Goal: Task Accomplishment & Management: Manage account settings

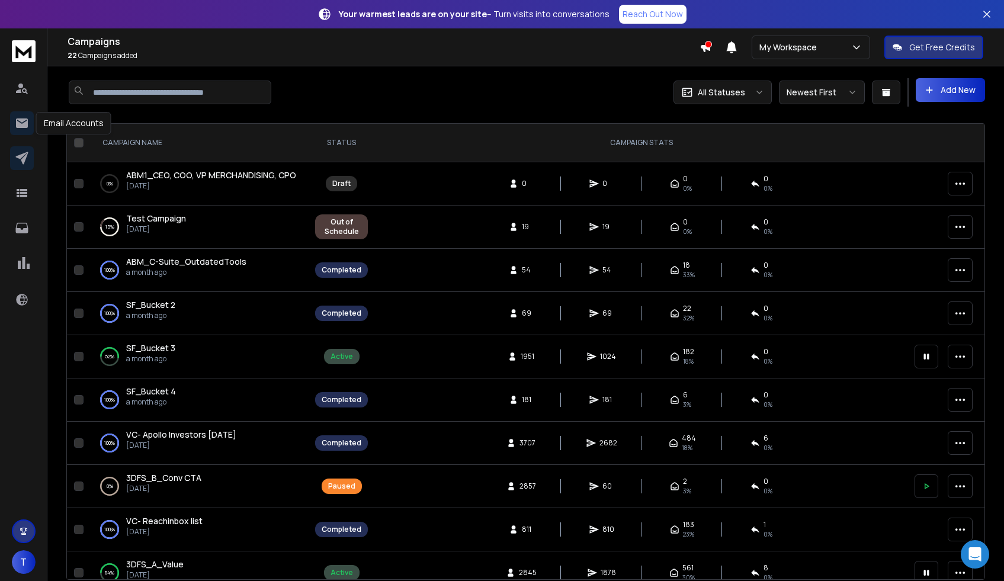
click at [25, 124] on icon at bounding box center [22, 122] width 12 height 9
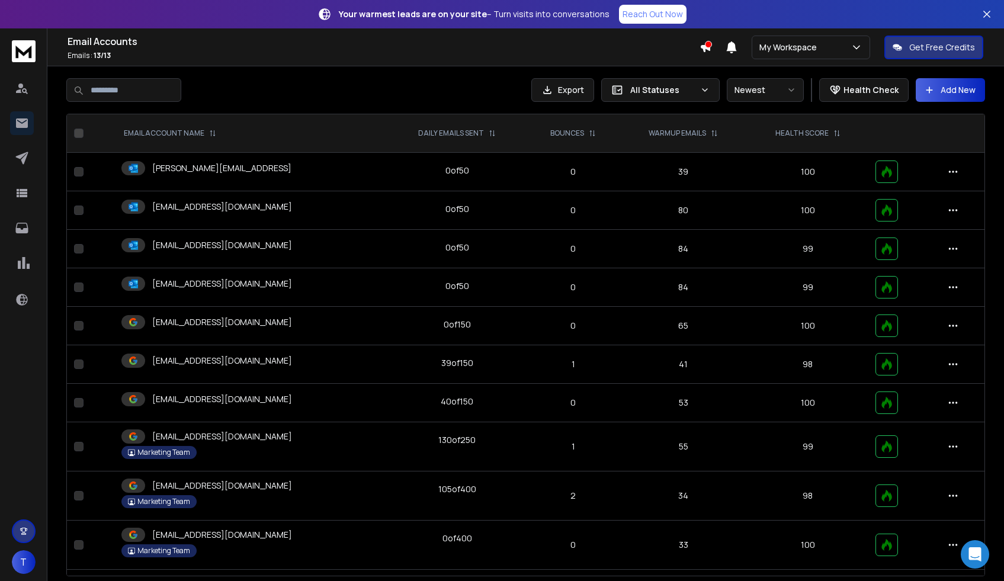
click at [195, 245] on p "[EMAIL_ADDRESS][DOMAIN_NAME]" at bounding box center [222, 245] width 140 height 12
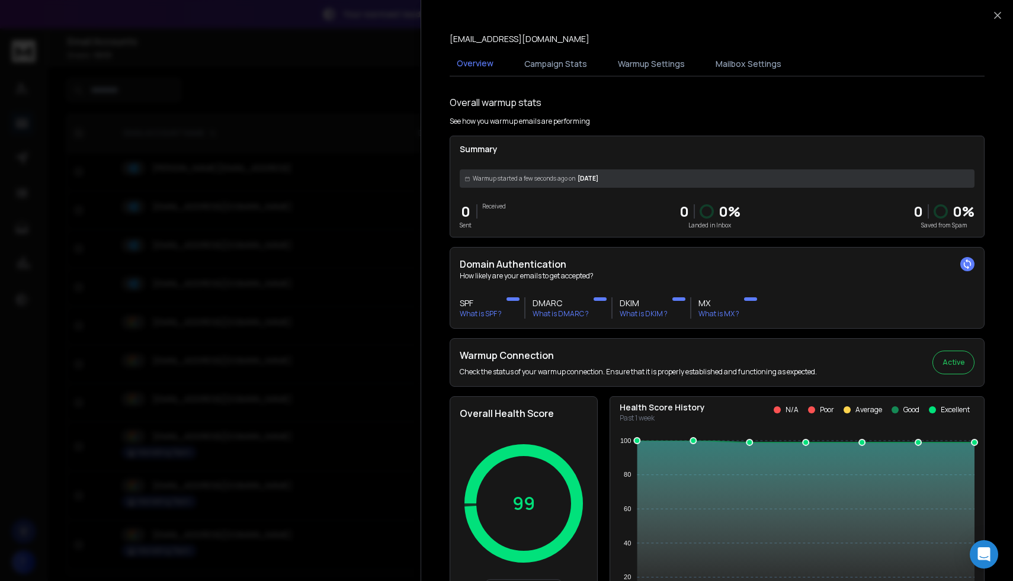
click at [362, 243] on div at bounding box center [506, 290] width 1013 height 581
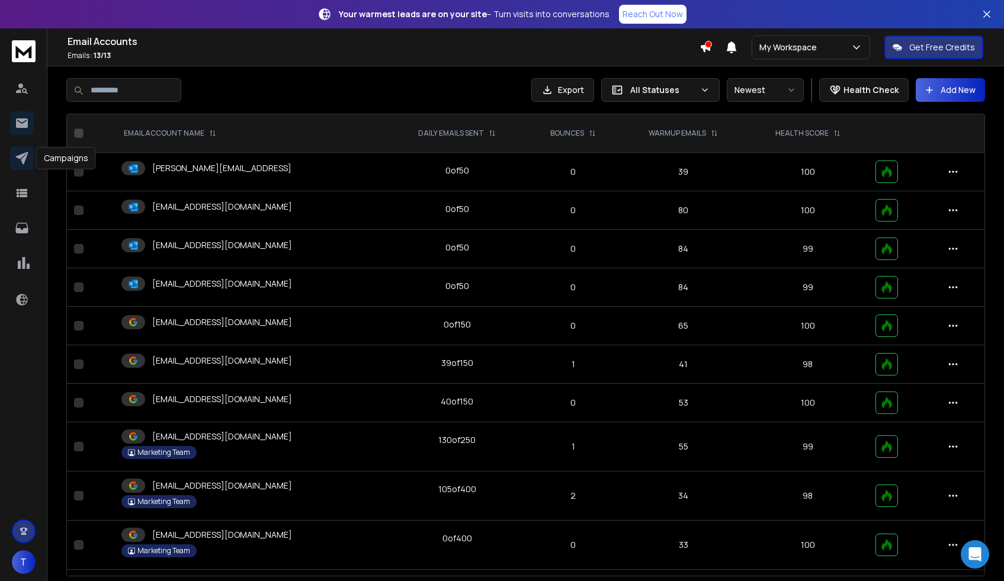
click at [20, 155] on icon at bounding box center [21, 158] width 12 height 12
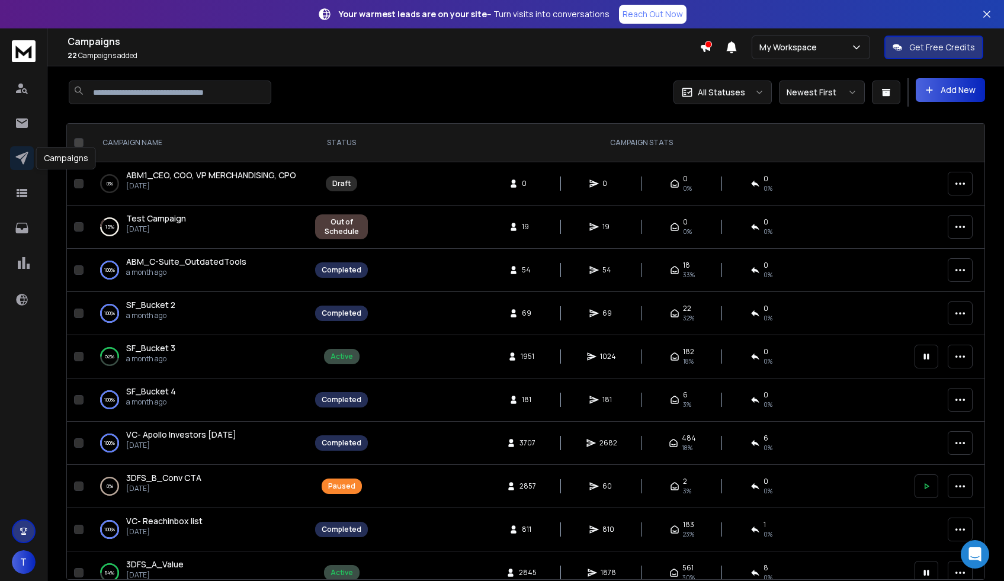
click at [174, 262] on span "ABM_C-Suite_OutdatedTools" at bounding box center [186, 261] width 120 height 11
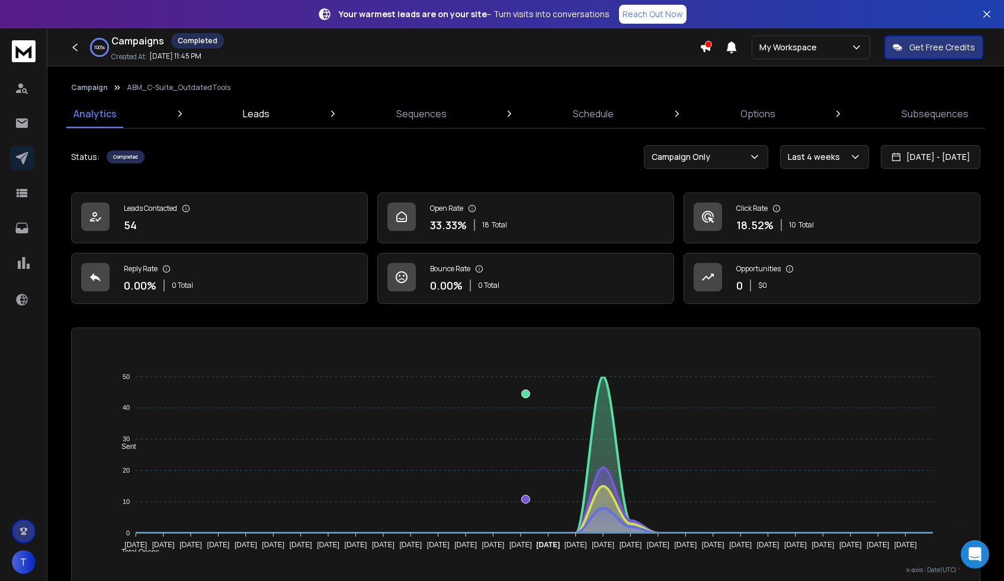
click at [257, 118] on p "Leads" at bounding box center [256, 114] width 27 height 14
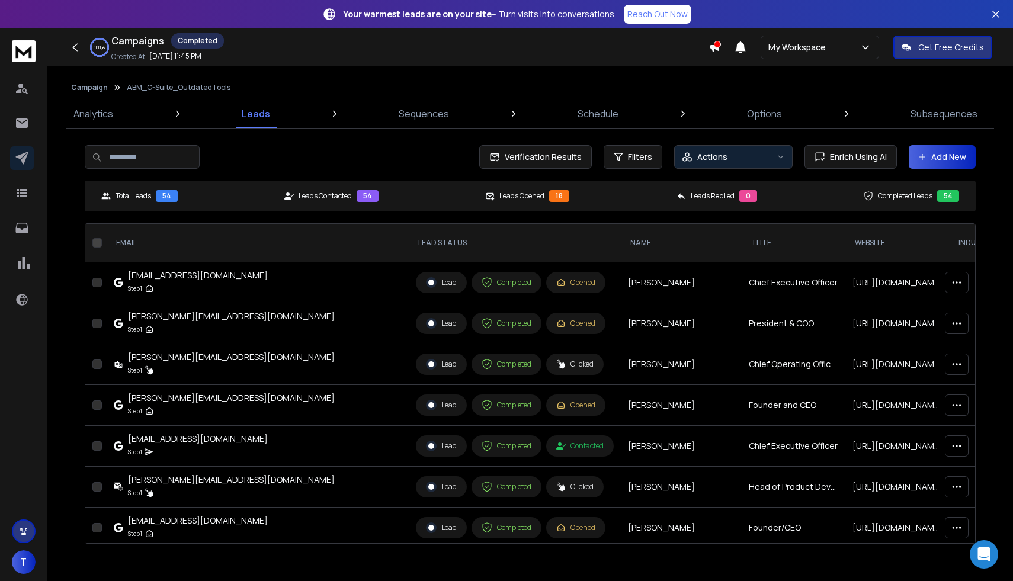
click at [789, 158] on button "Actions" at bounding box center [733, 157] width 118 height 24
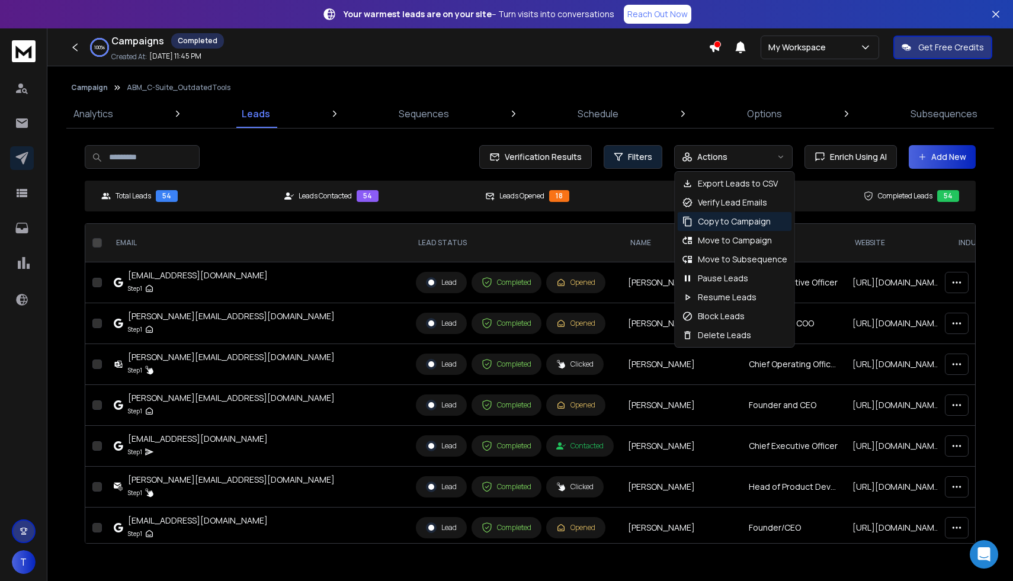
click at [639, 158] on span "Filters" at bounding box center [640, 157] width 24 height 12
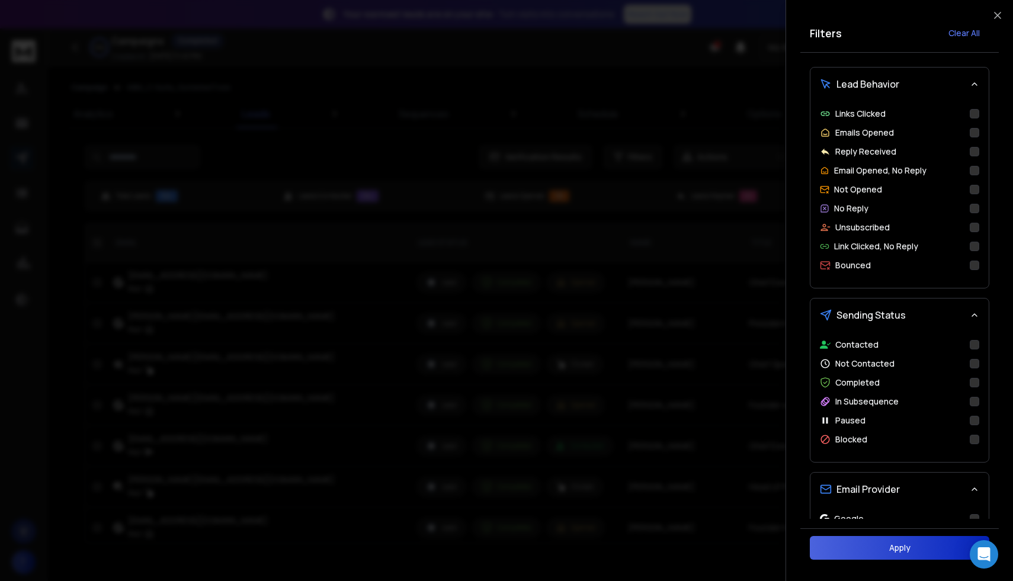
click at [970, 113] on button "Links Clicked" at bounding box center [974, 113] width 9 height 9
click at [951, 552] on button "Apply" at bounding box center [900, 548] width 180 height 24
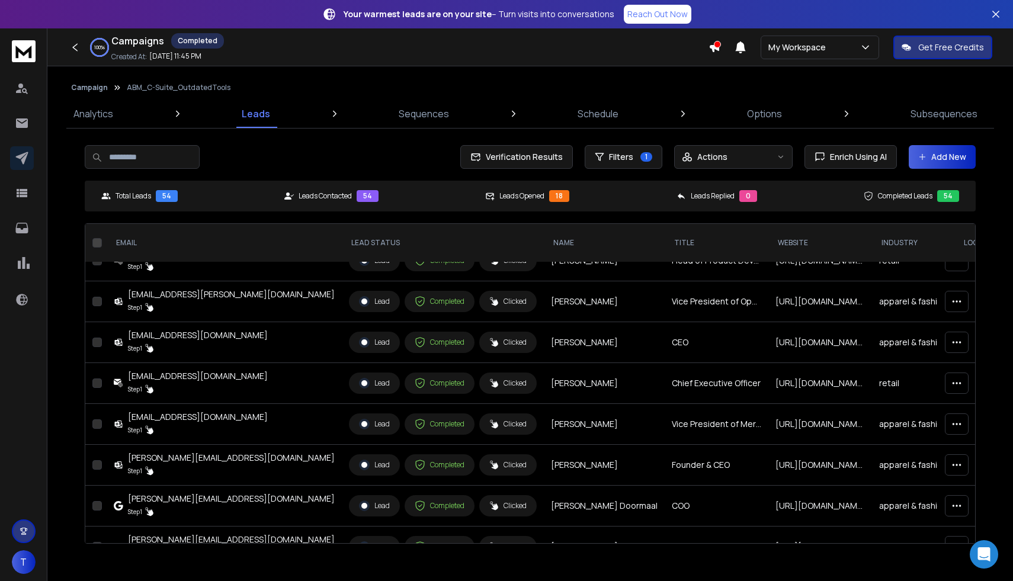
scroll to position [58, 0]
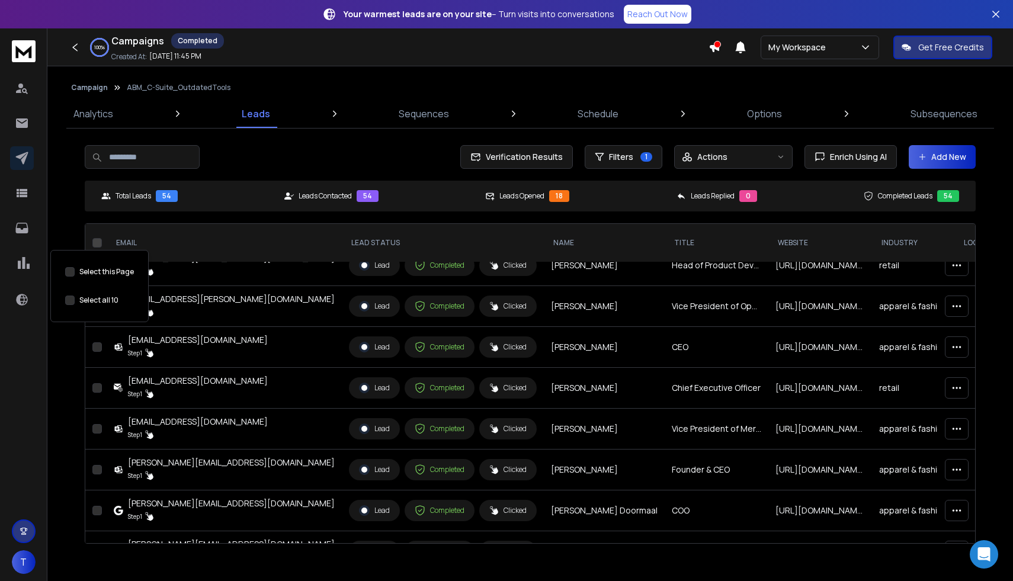
click at [70, 300] on button "Select this Page" at bounding box center [69, 300] width 9 height 9
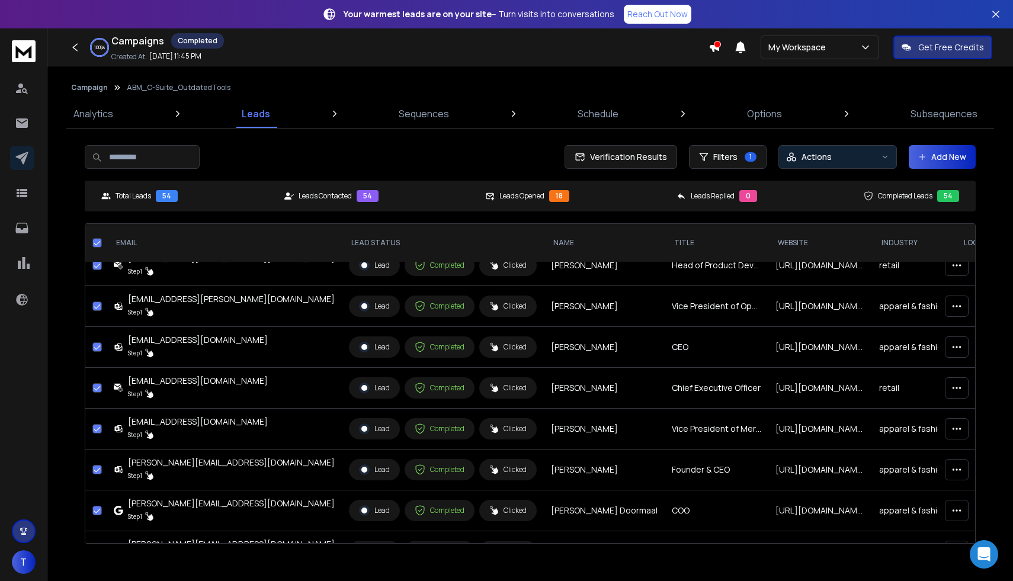
click at [876, 158] on div "Actions" at bounding box center [831, 157] width 90 height 12
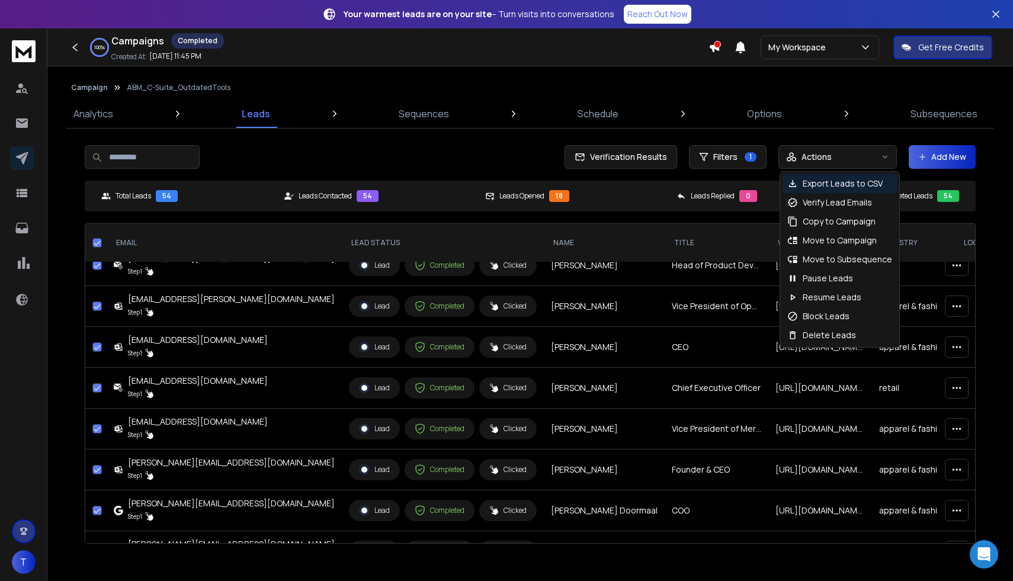
click at [840, 182] on p "Export Leads to CSV" at bounding box center [843, 184] width 80 height 12
